Goal: Navigation & Orientation: Understand site structure

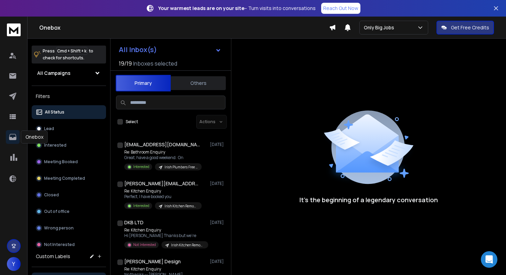
click at [13, 139] on icon at bounding box center [12, 137] width 7 height 6
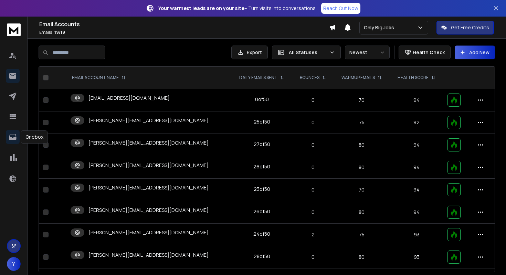
click at [13, 141] on icon at bounding box center [13, 137] width 8 height 8
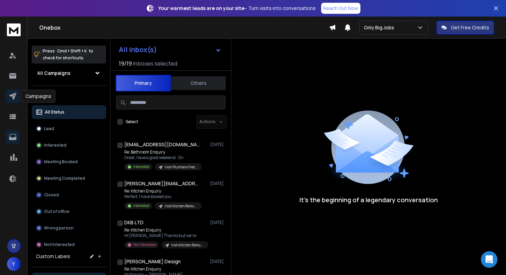
click at [16, 98] on icon at bounding box center [13, 96] width 8 height 8
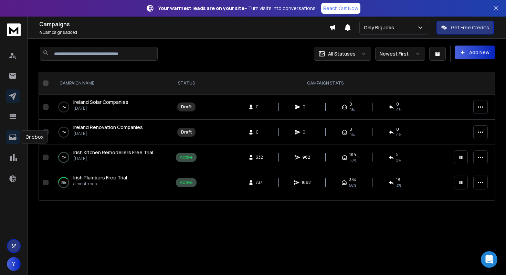
click at [14, 132] on link at bounding box center [13, 137] width 14 height 14
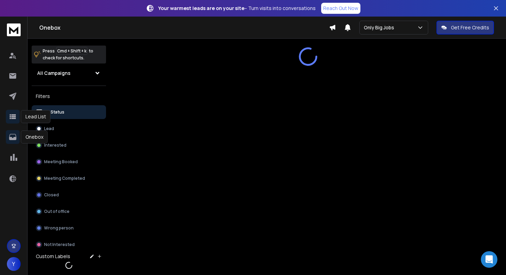
click at [14, 115] on icon at bounding box center [13, 116] width 8 height 8
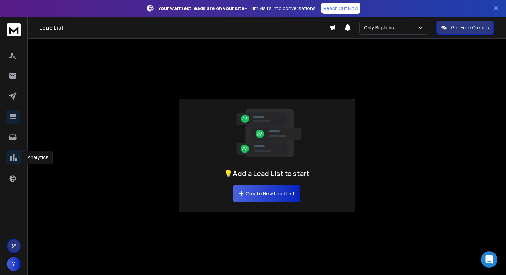
click at [17, 153] on icon at bounding box center [14, 157] width 10 height 10
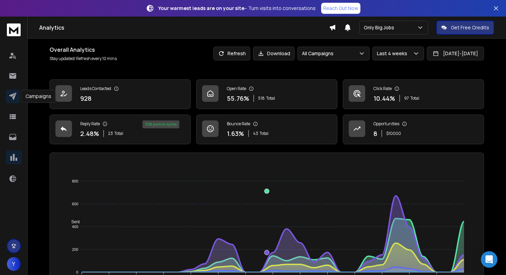
click at [10, 95] on icon at bounding box center [12, 95] width 7 height 7
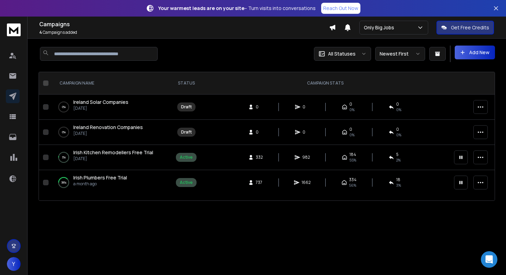
scroll to position [48, 0]
